Goal: Task Accomplishment & Management: Manage account settings

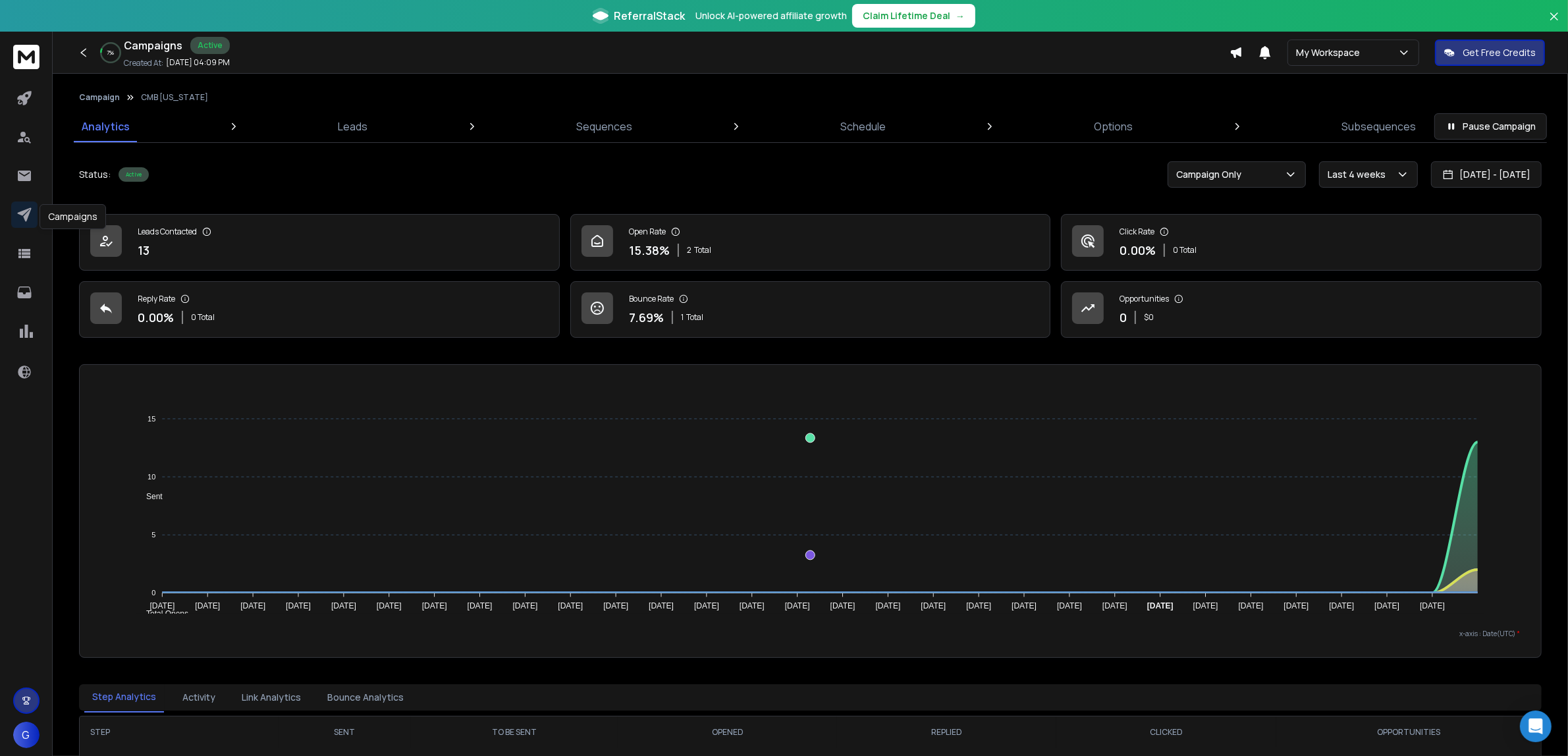
click at [24, 216] on icon at bounding box center [24, 215] width 16 height 16
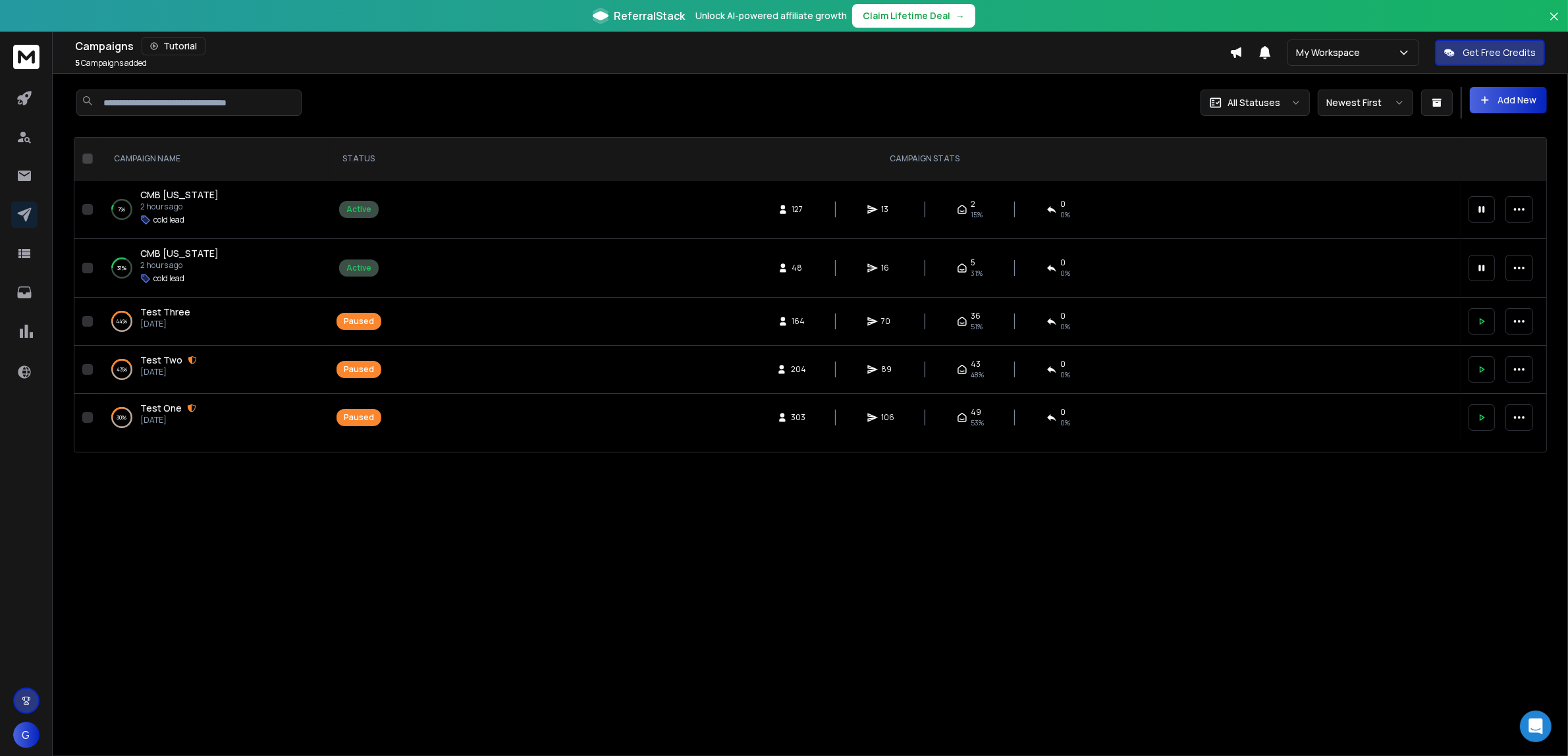
click at [192, 264] on p "2 hours ago" at bounding box center [179, 265] width 79 height 10
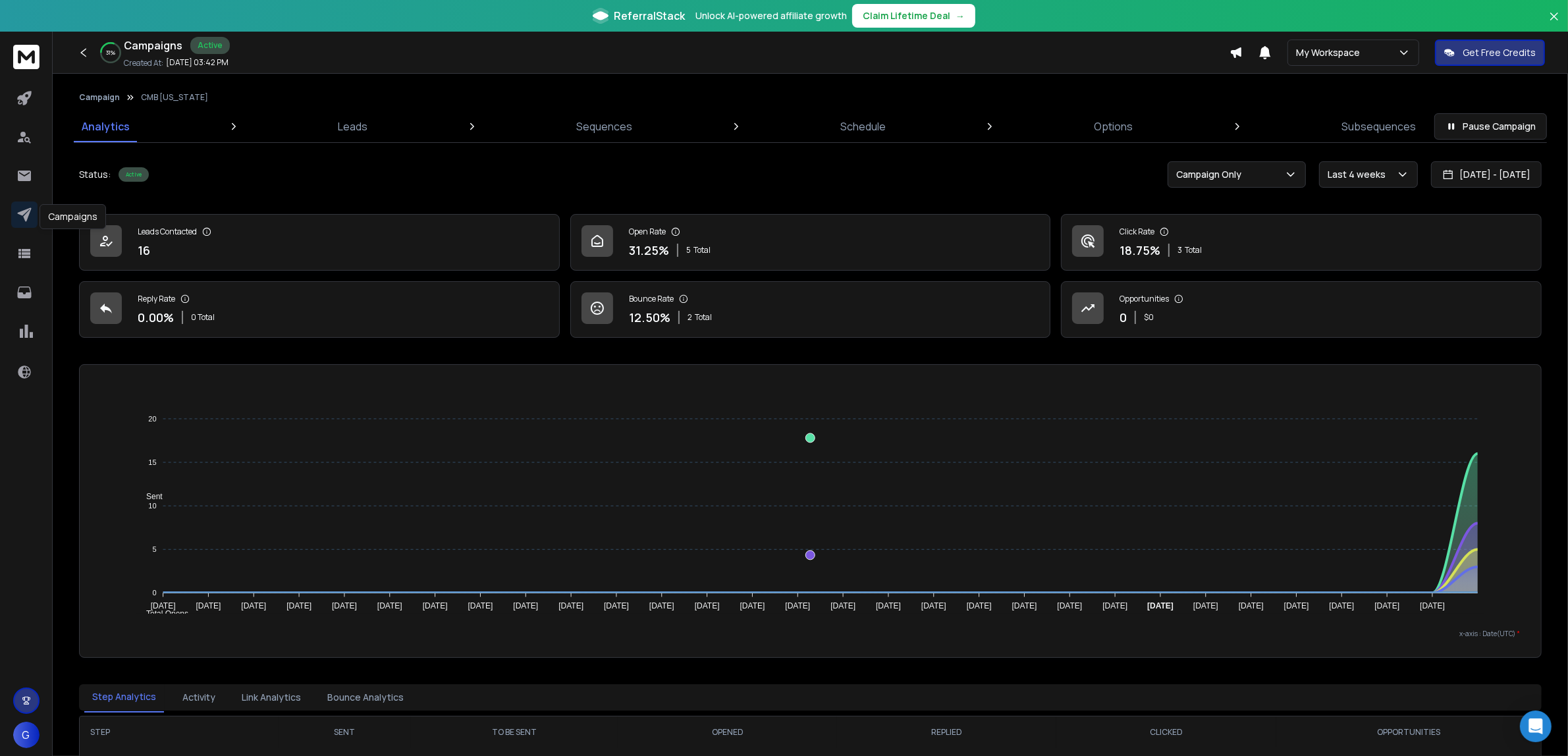
click at [23, 219] on icon at bounding box center [24, 215] width 14 height 14
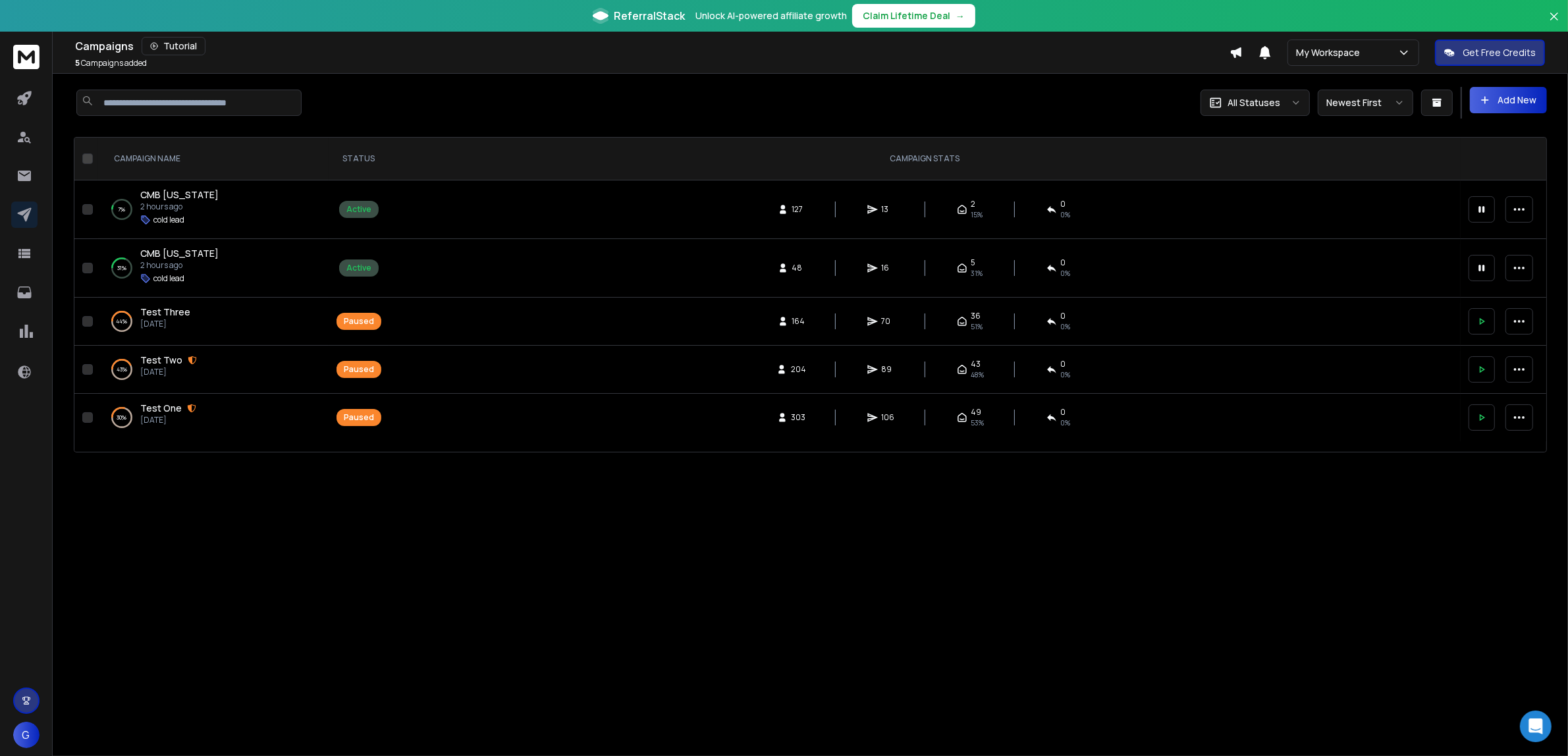
click at [173, 208] on p "2 hours ago" at bounding box center [179, 206] width 79 height 10
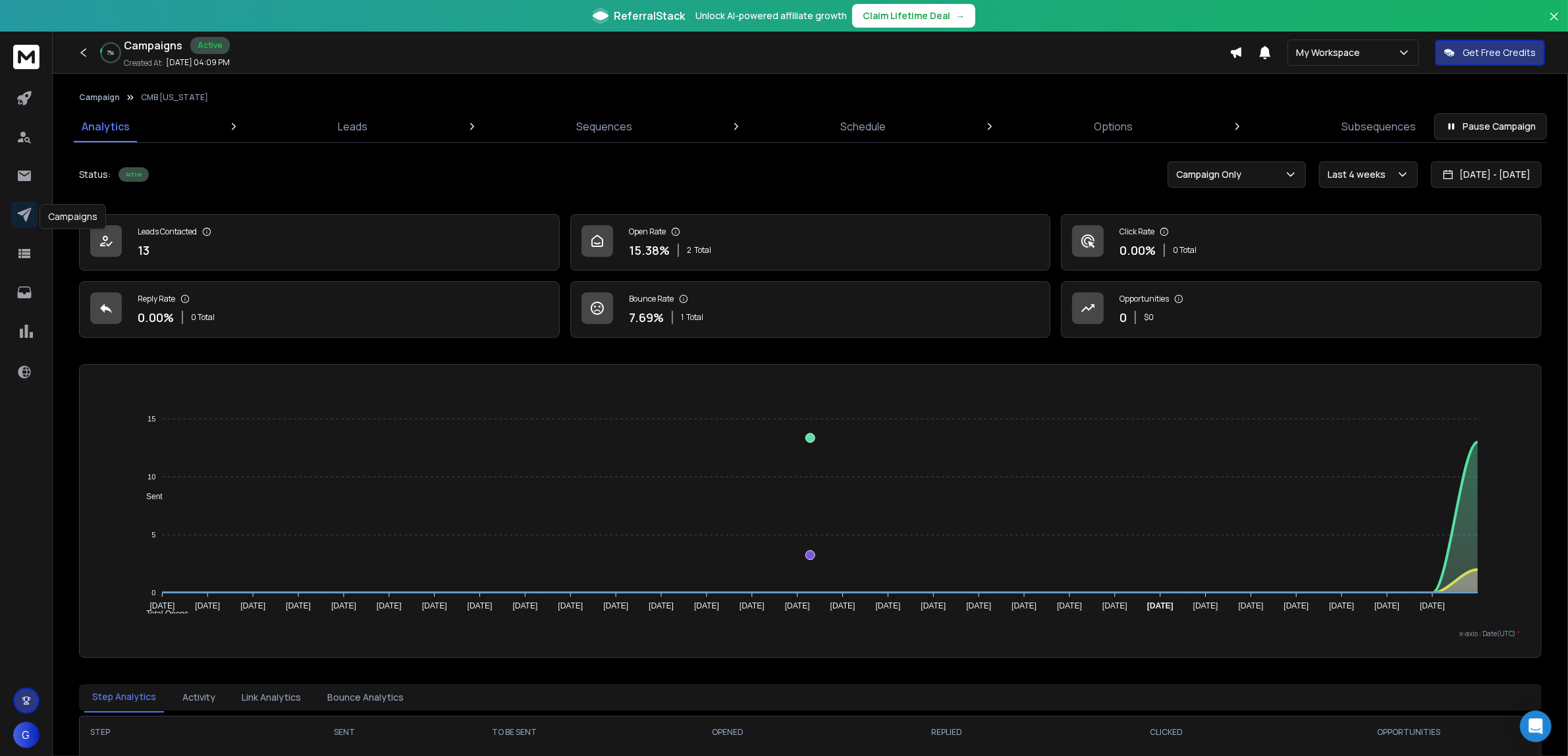
click at [26, 214] on icon at bounding box center [24, 215] width 14 height 14
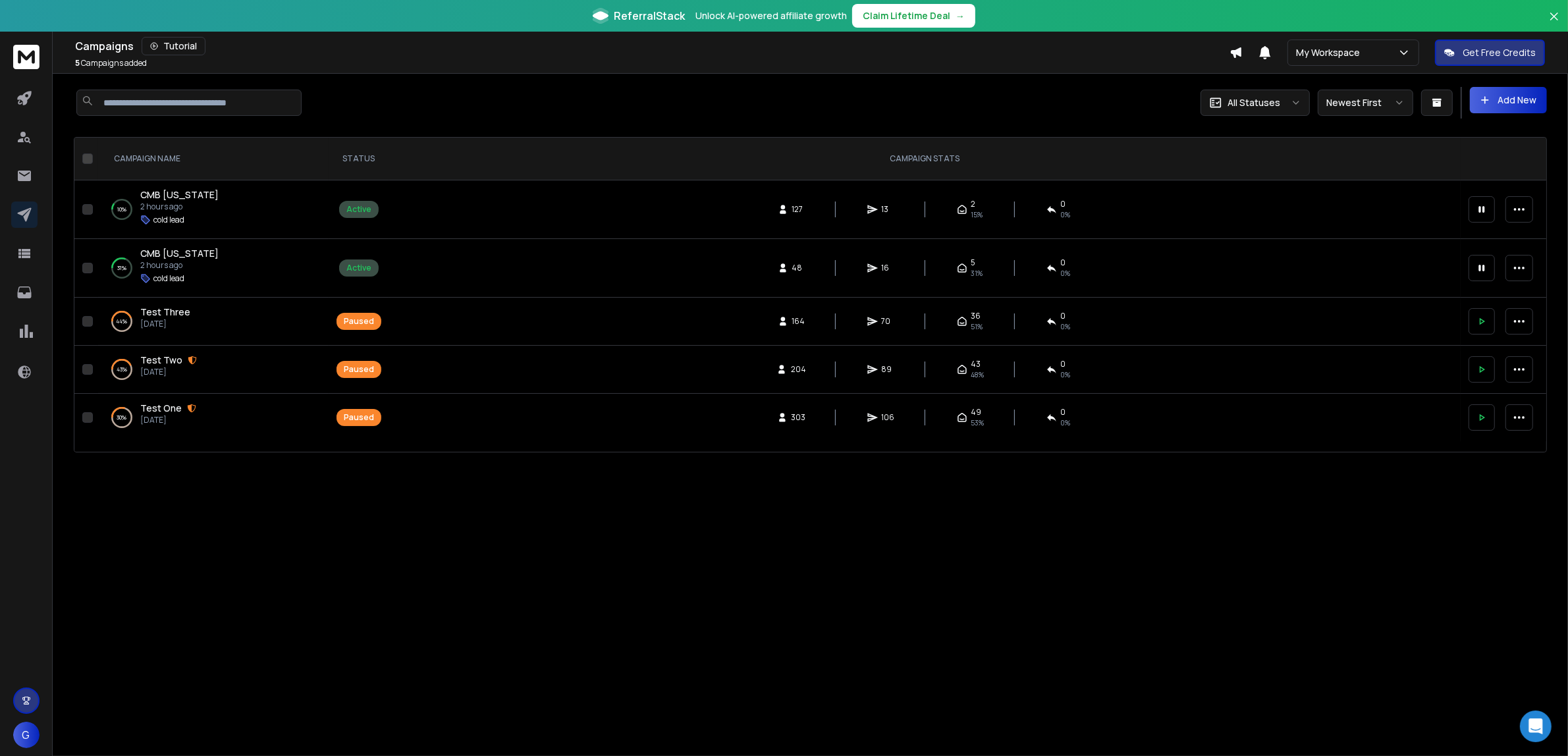
click at [176, 203] on p "2 hours ago" at bounding box center [179, 206] width 79 height 10
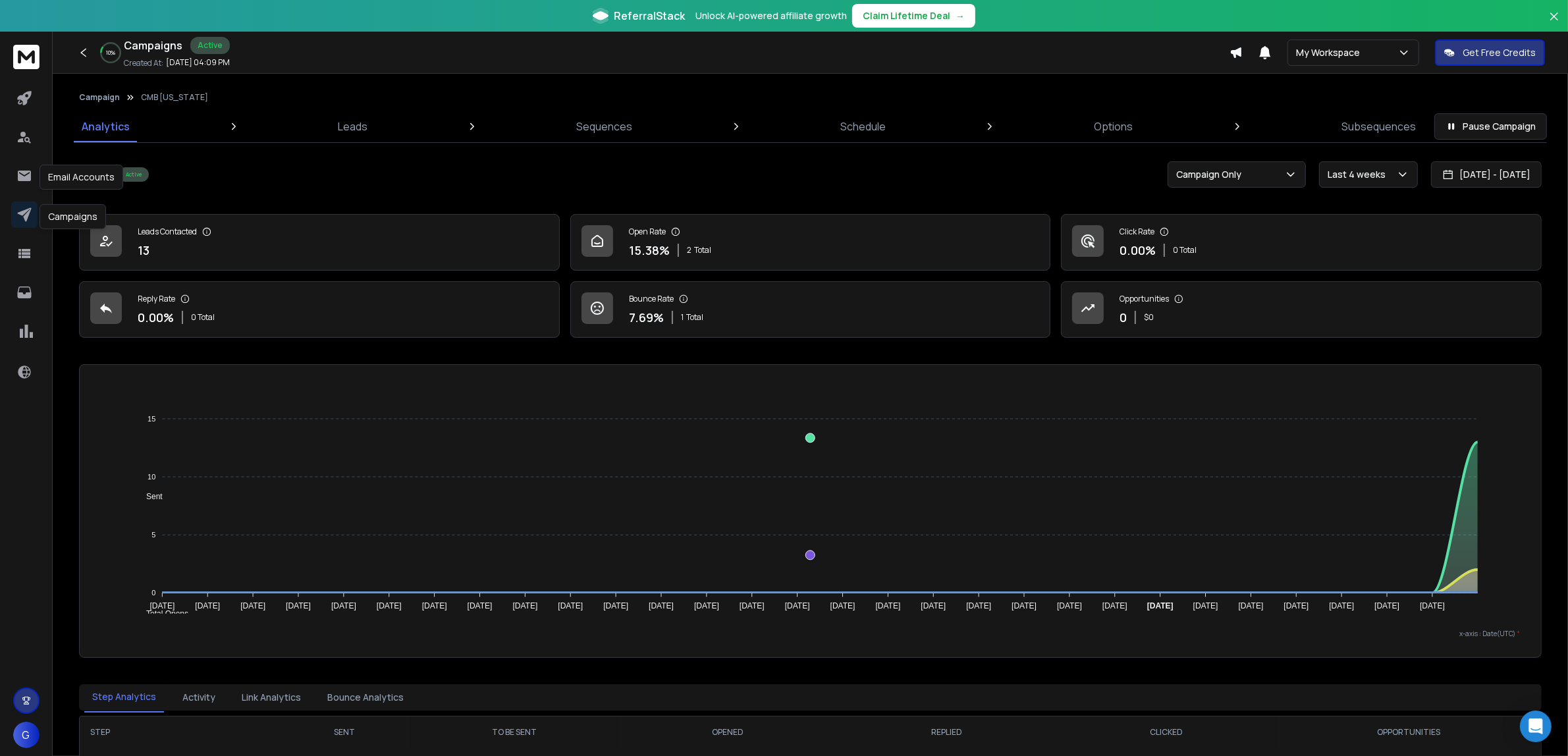
click at [23, 206] on link at bounding box center [24, 215] width 26 height 26
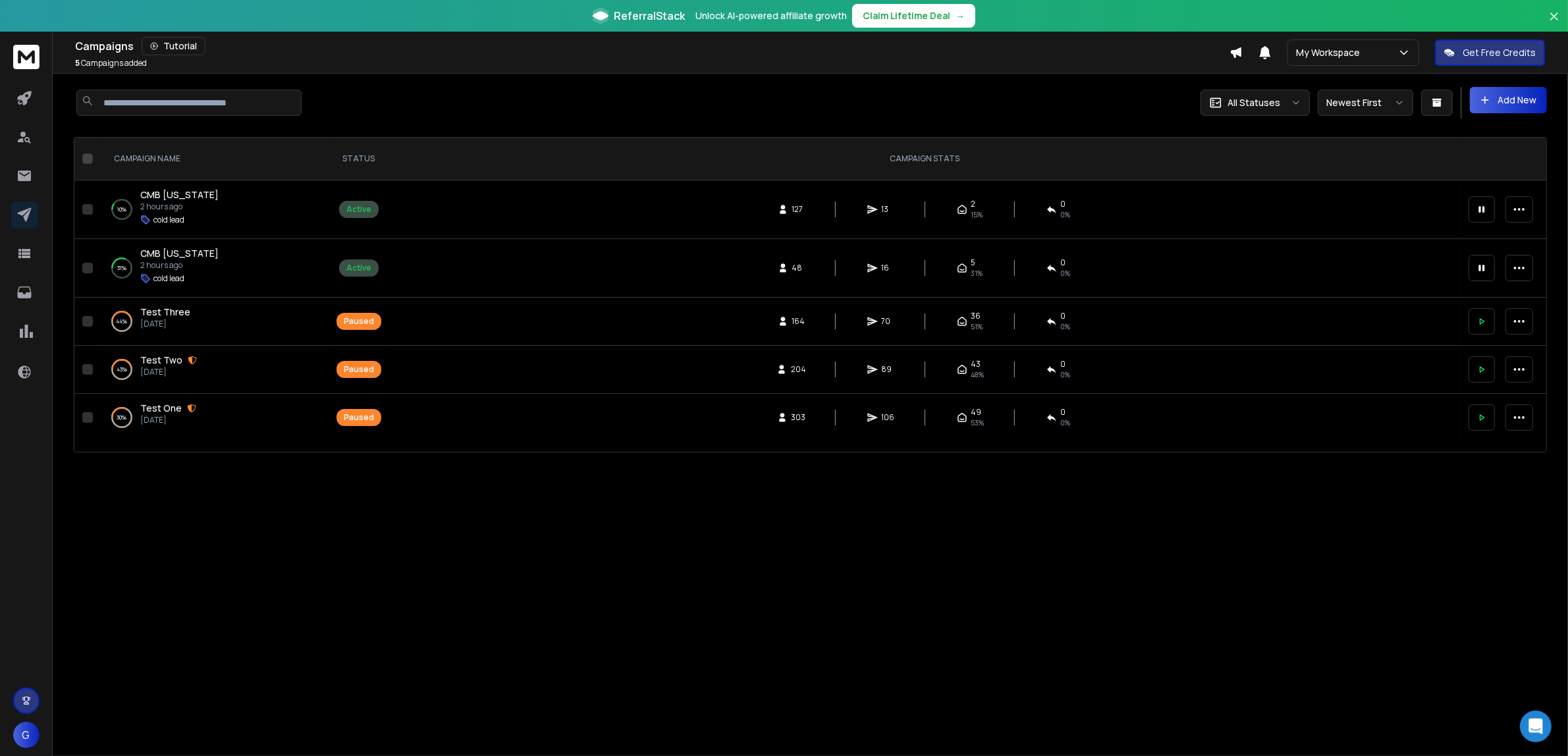
click at [188, 261] on p "2 hours ago" at bounding box center [179, 265] width 79 height 10
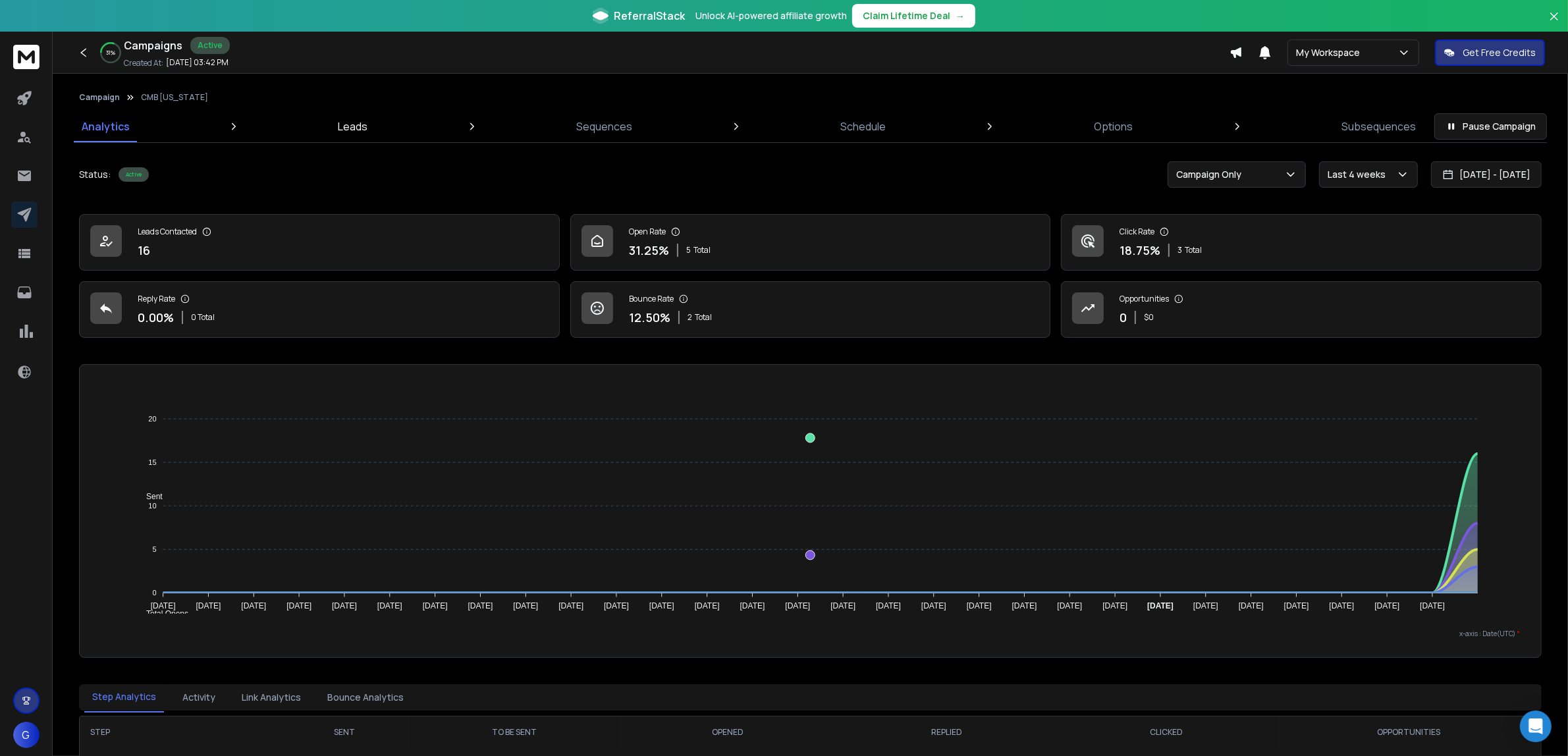
click at [360, 133] on p "Leads" at bounding box center [353, 126] width 30 height 16
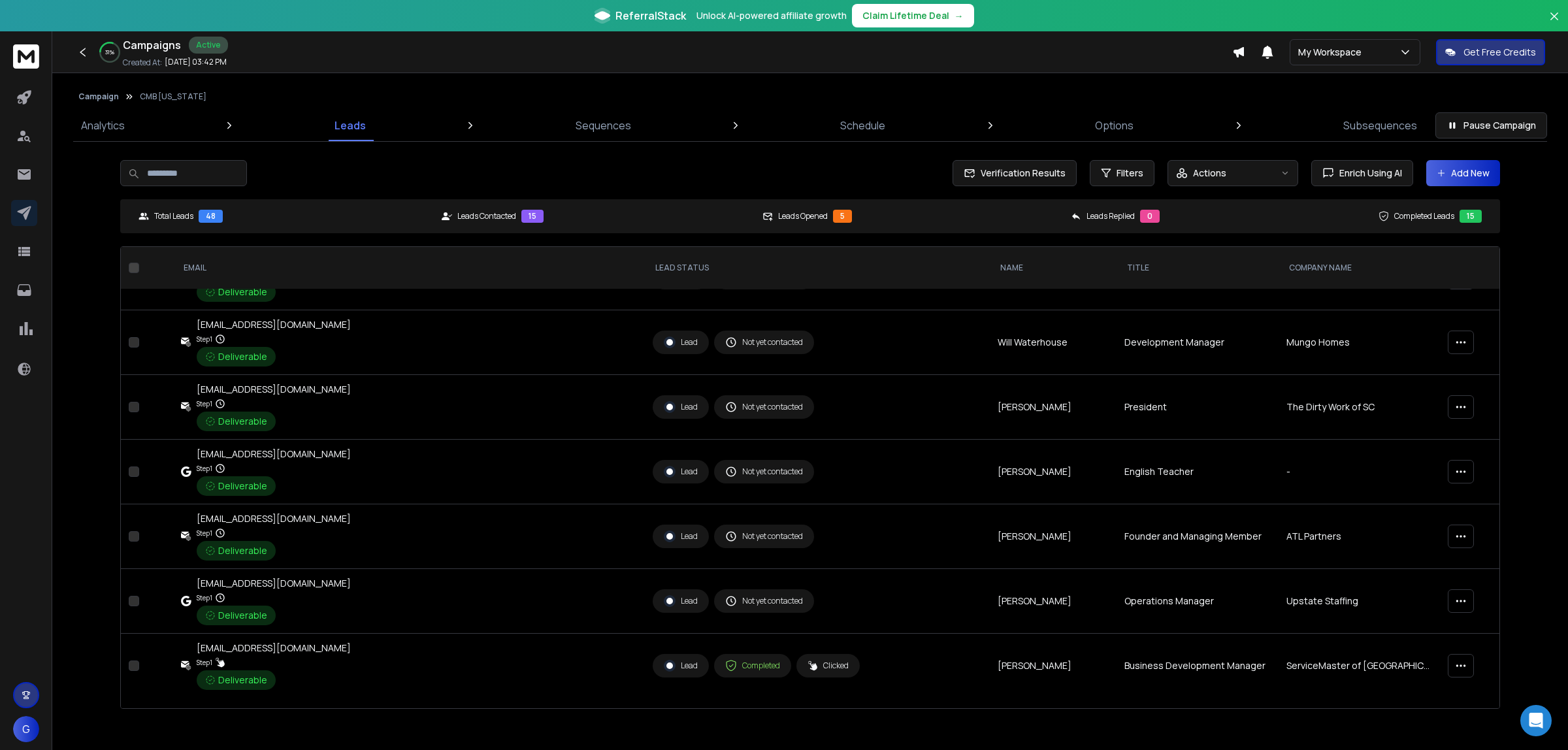
scroll to position [2715, 0]
click at [14, 218] on link at bounding box center [24, 213] width 26 height 26
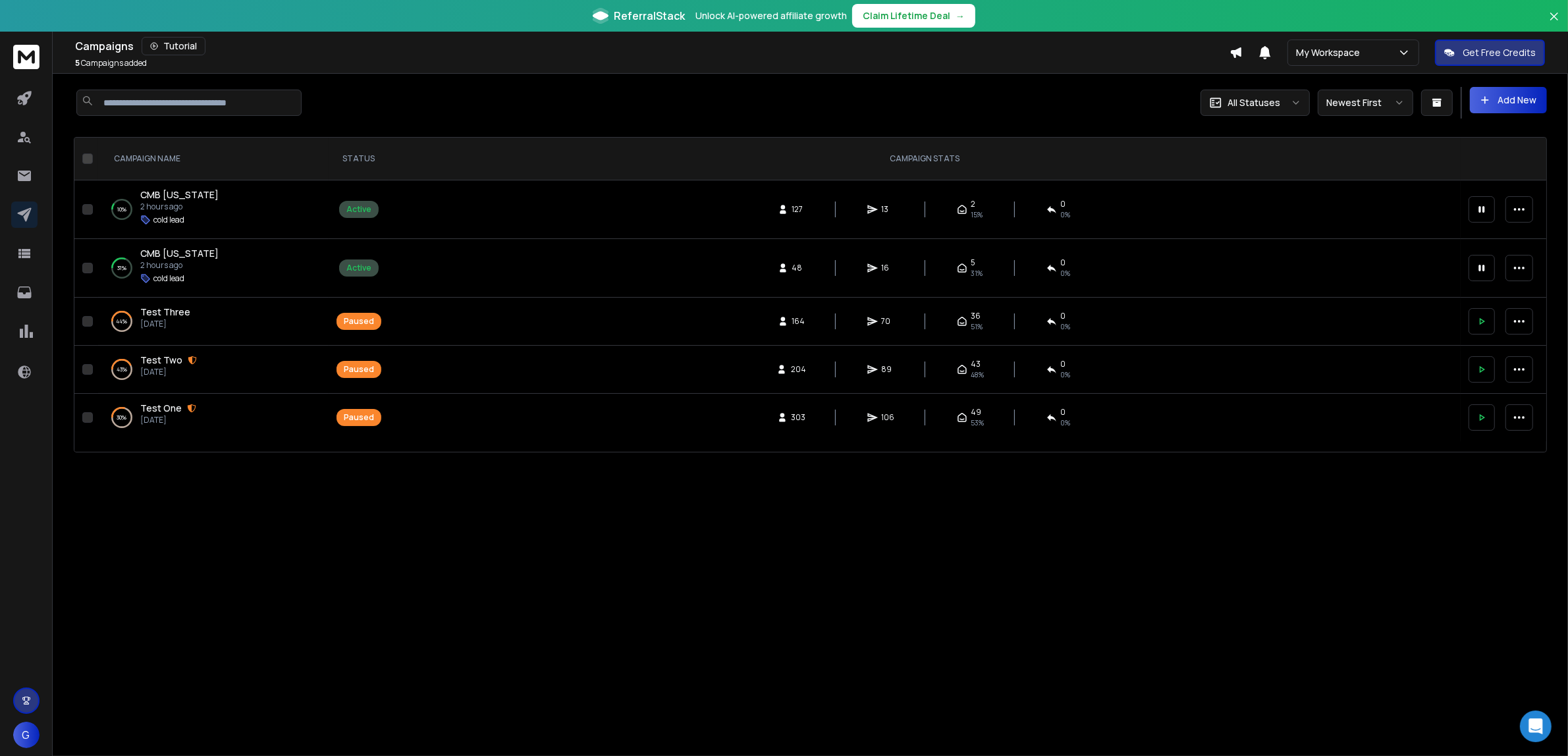
click at [1522, 210] on icon "button" at bounding box center [1519, 210] width 10 height 3
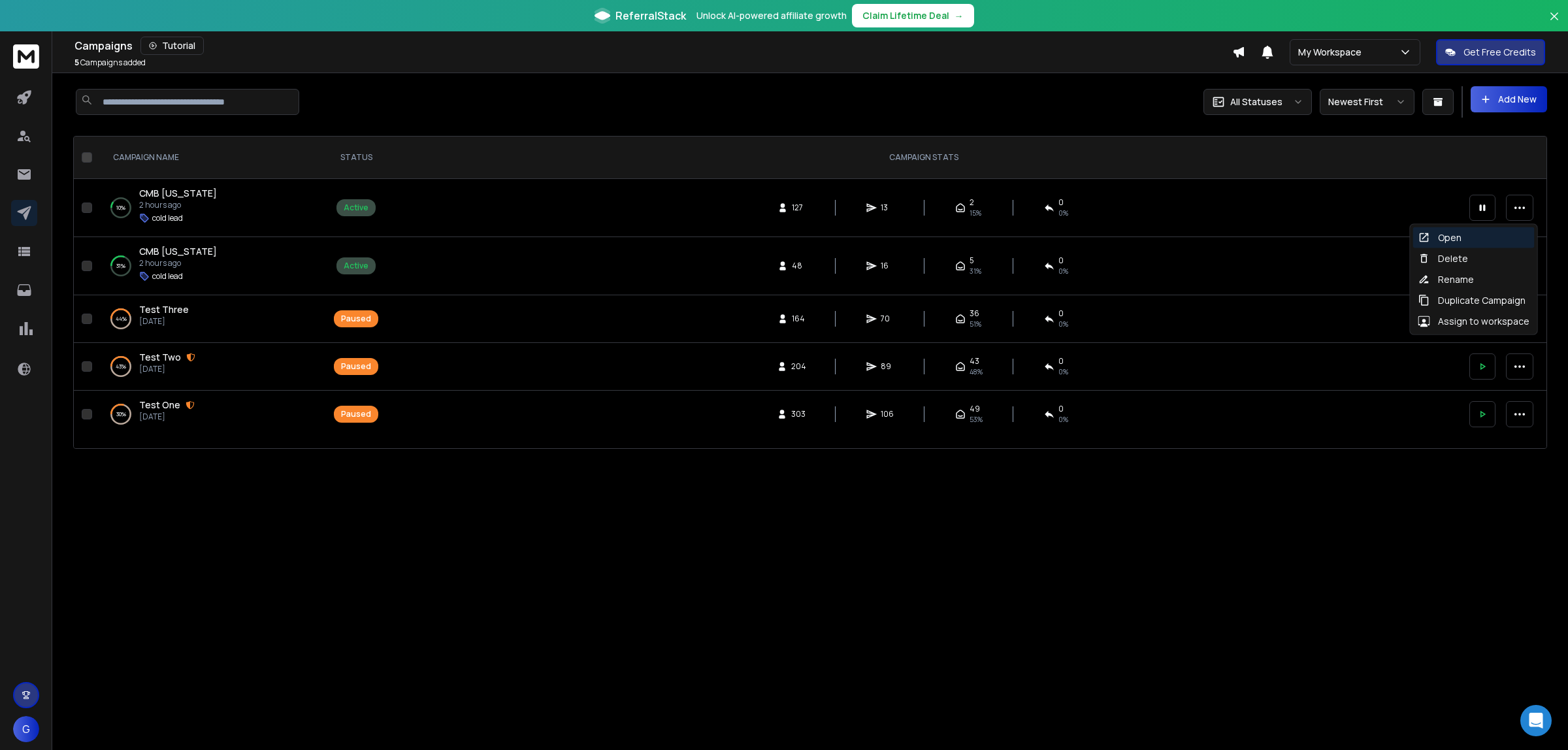
click at [253, 209] on div "10 % CMB [US_STATE] 2 hours ago cold lead" at bounding box center [212, 207] width 203 height 42
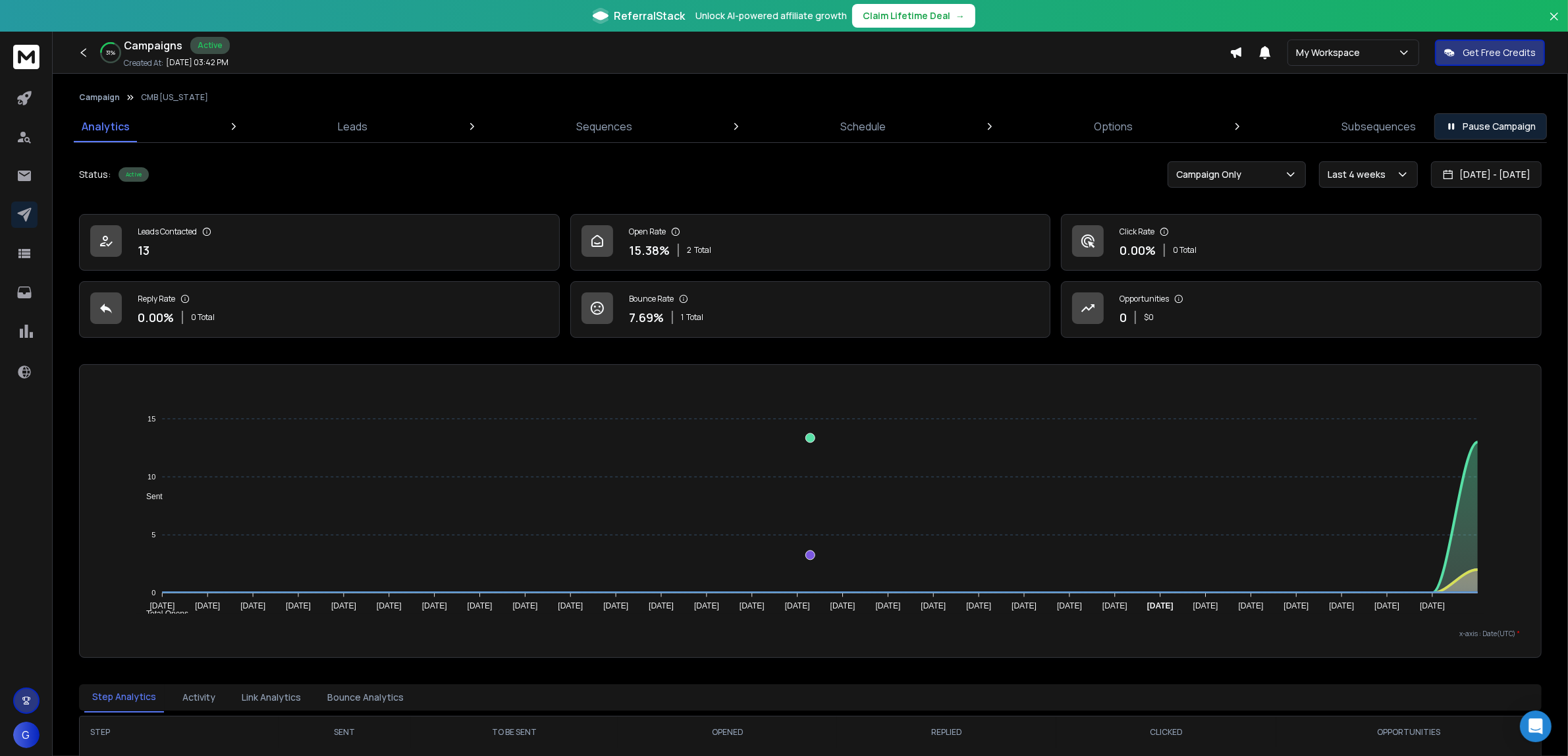
click at [1492, 128] on button "Pause Campaign" at bounding box center [1491, 126] width 112 height 26
click at [21, 212] on icon at bounding box center [24, 215] width 16 height 16
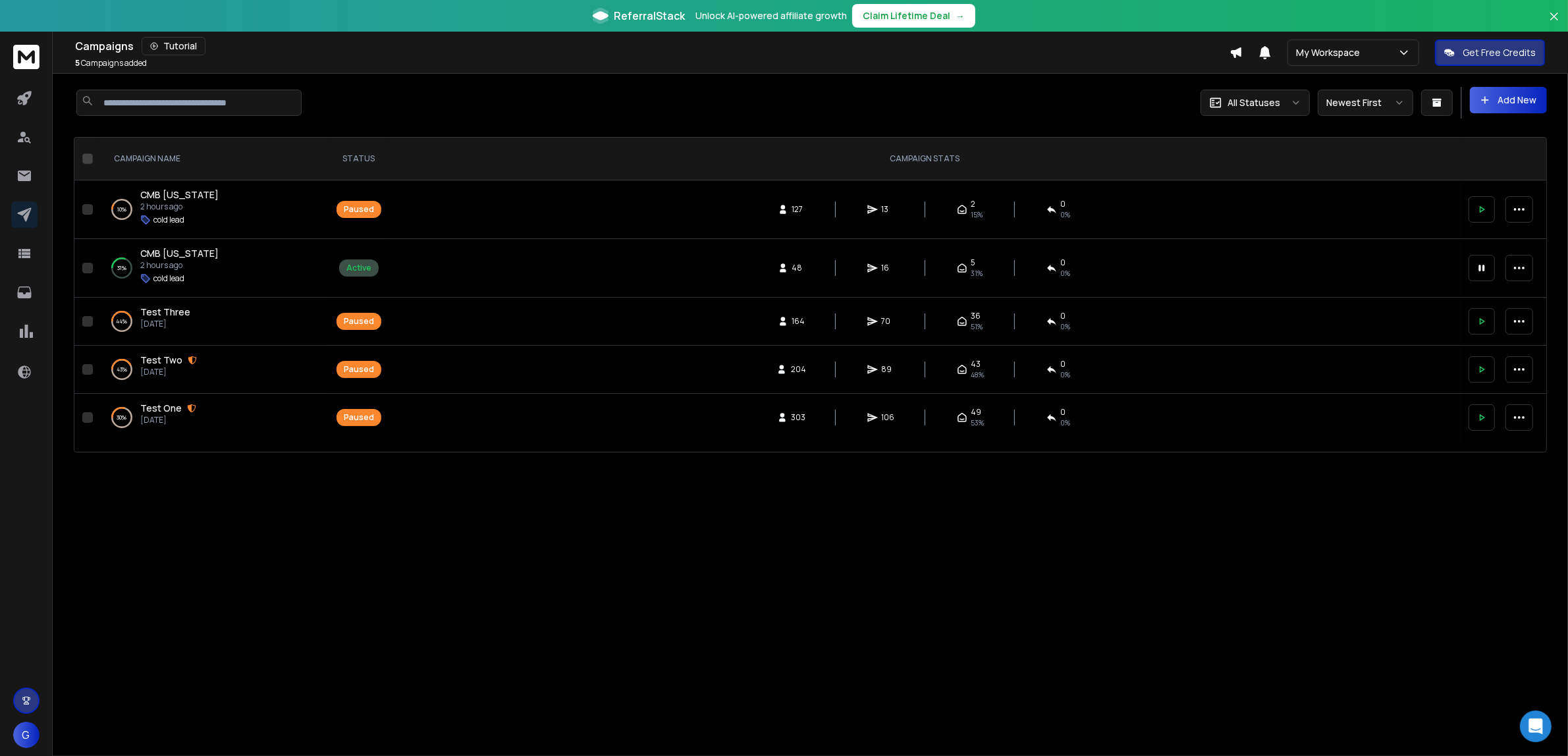
click at [185, 248] on span "CMB [US_STATE]" at bounding box center [179, 253] width 79 height 12
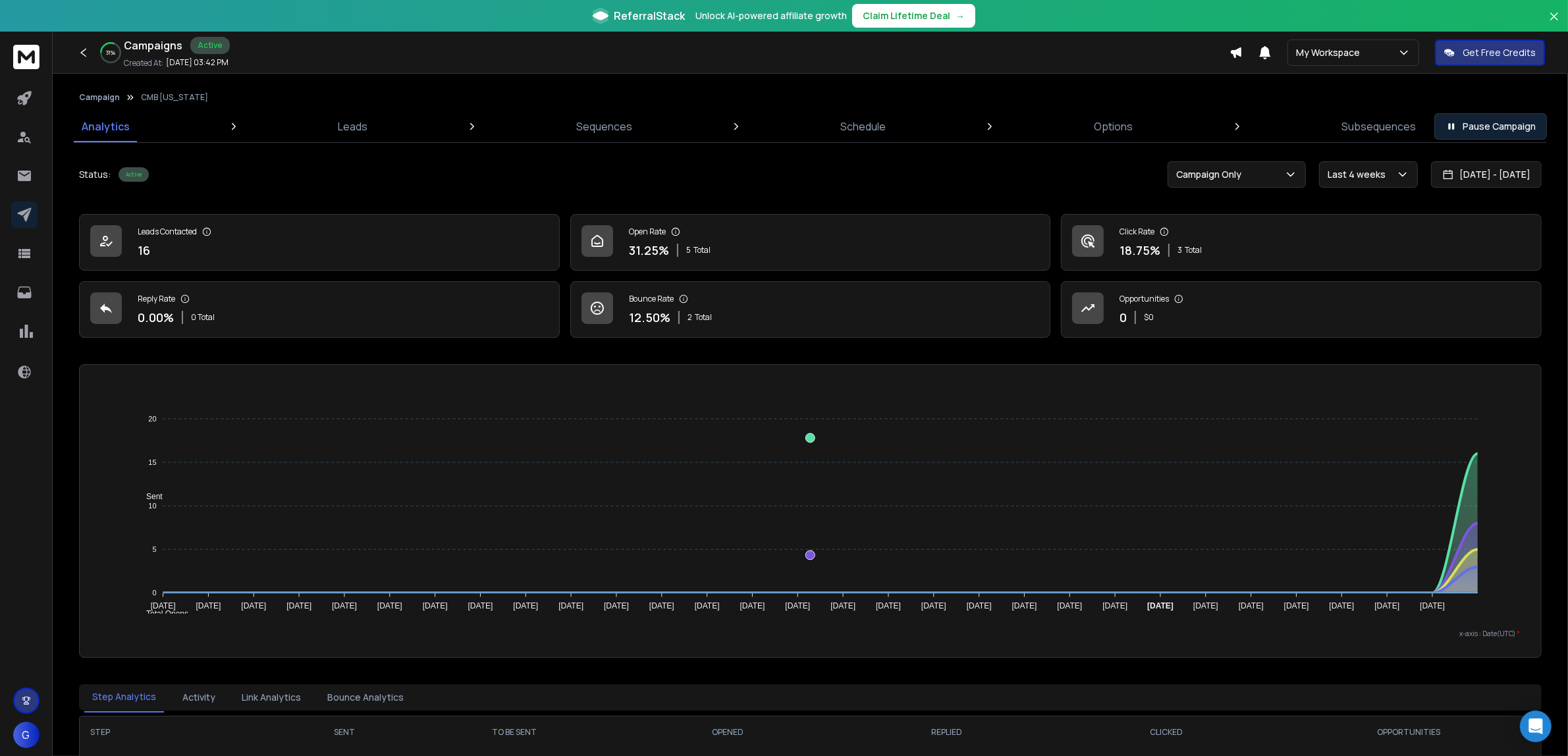
click at [1498, 130] on button "Pause Campaign" at bounding box center [1491, 126] width 112 height 26
click at [27, 215] on icon at bounding box center [24, 215] width 14 height 14
